Goal: Task Accomplishment & Management: Manage account settings

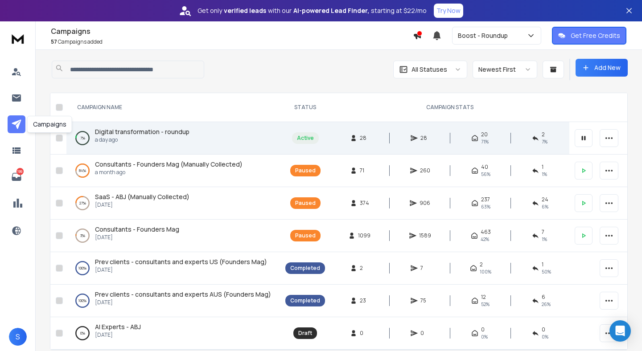
click at [602, 140] on button "button" at bounding box center [609, 138] width 19 height 18
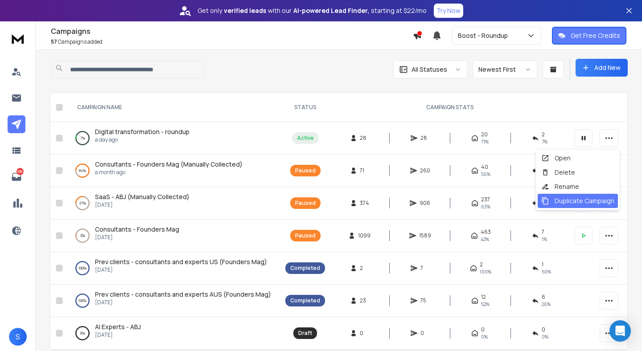
click at [594, 195] on div "Duplicate Campaign" at bounding box center [578, 201] width 80 height 14
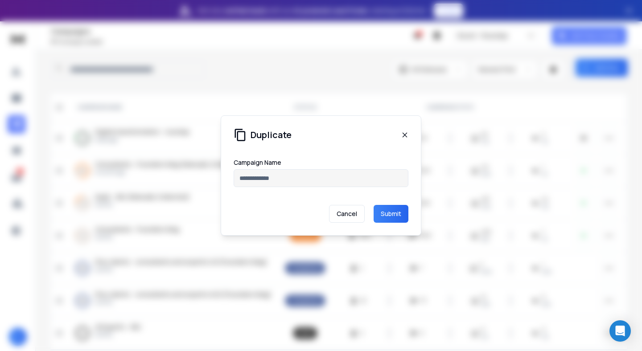
click at [334, 186] on input "text" at bounding box center [321, 178] width 175 height 18
type input "**********"
click at [388, 213] on button "Submit" at bounding box center [391, 214] width 35 height 18
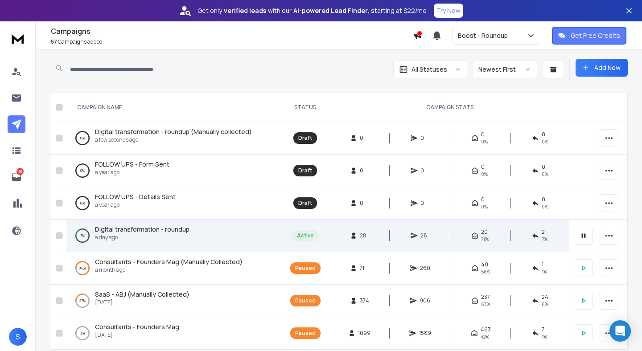
click at [173, 230] on span "Digital transformation - roundup" at bounding box center [142, 229] width 95 height 8
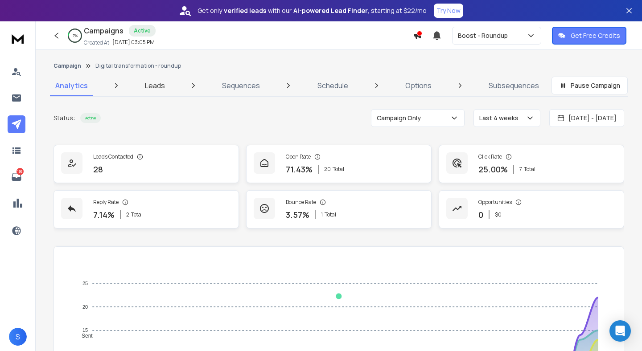
click at [161, 82] on p "Leads" at bounding box center [155, 85] width 20 height 11
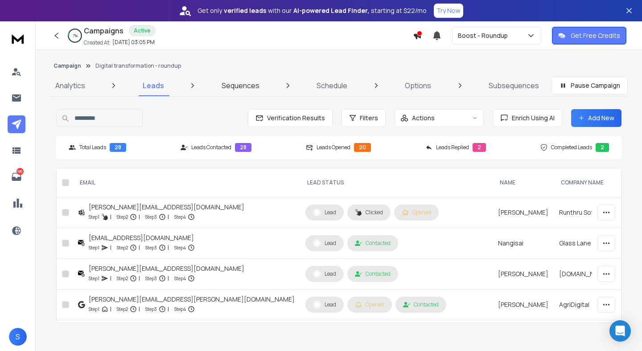
click at [232, 84] on p "Sequences" at bounding box center [241, 85] width 38 height 11
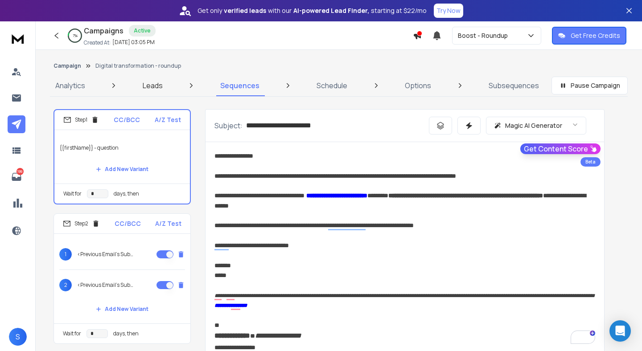
click at [159, 86] on p "Leads" at bounding box center [153, 85] width 20 height 11
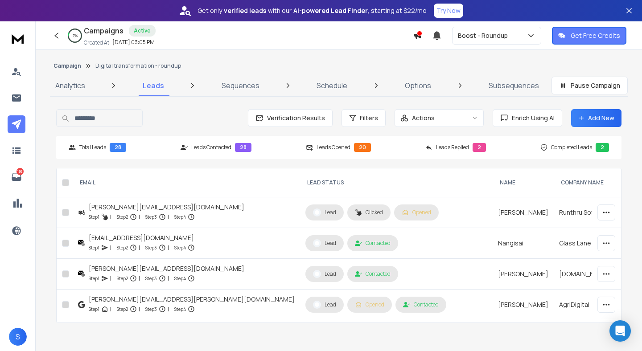
click at [581, 123] on button "Add New" at bounding box center [596, 118] width 50 height 18
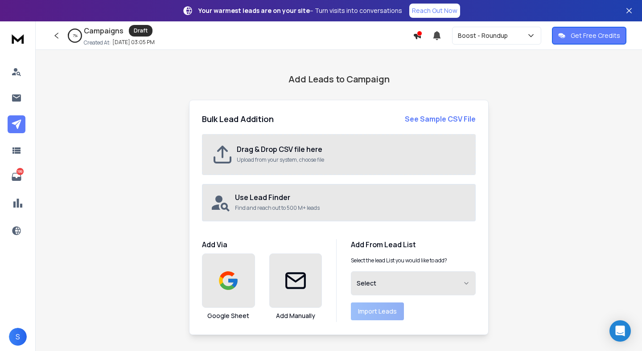
click at [261, 158] on p "Upload from your system, choose file" at bounding box center [351, 160] width 229 height 7
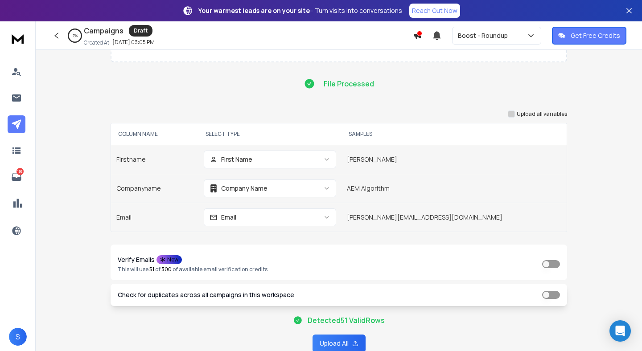
scroll to position [83, 0]
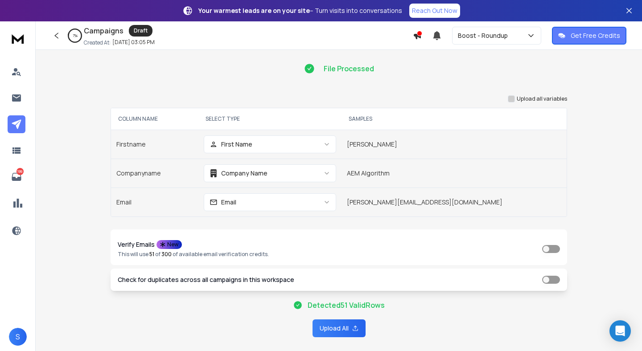
click at [556, 277] on button "Check for duplicates across all campaigns in this workspace" at bounding box center [551, 280] width 18 height 8
click at [336, 328] on button "Upload All" at bounding box center [339, 329] width 53 height 18
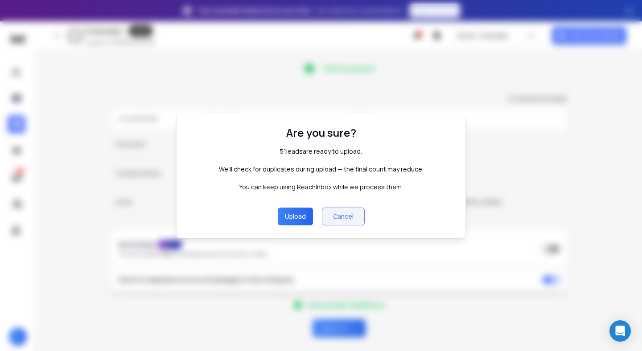
click at [292, 219] on button "Upload" at bounding box center [295, 217] width 35 height 18
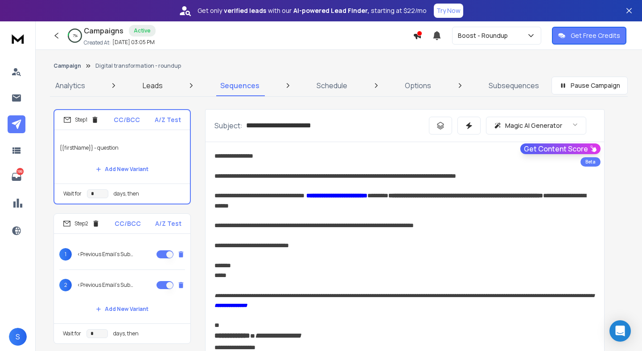
click at [159, 86] on p "Leads" at bounding box center [153, 85] width 20 height 11
